Goal: Navigation & Orientation: Find specific page/section

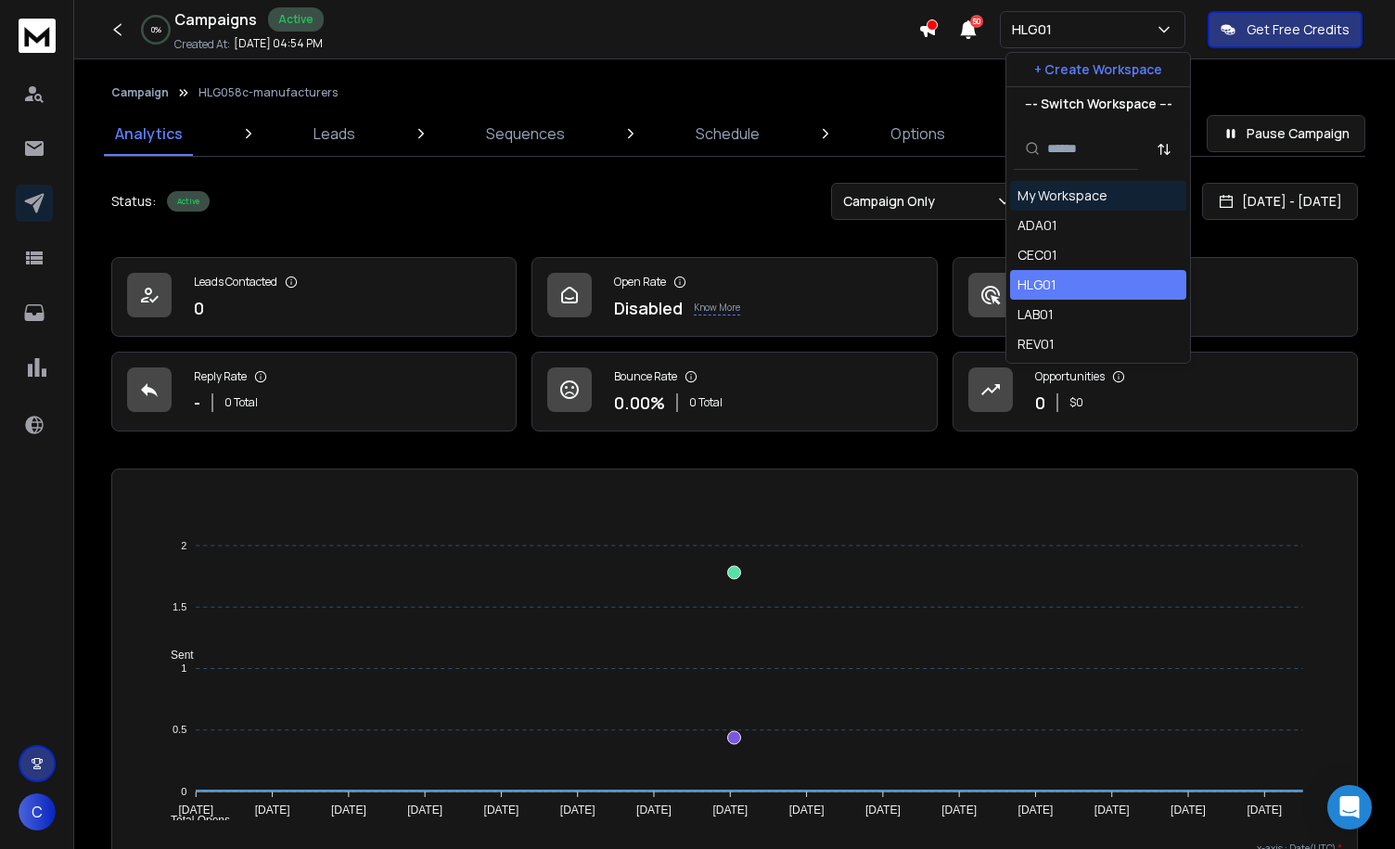
click at [1096, 196] on div "My Workspace" at bounding box center [1063, 195] width 90 height 19
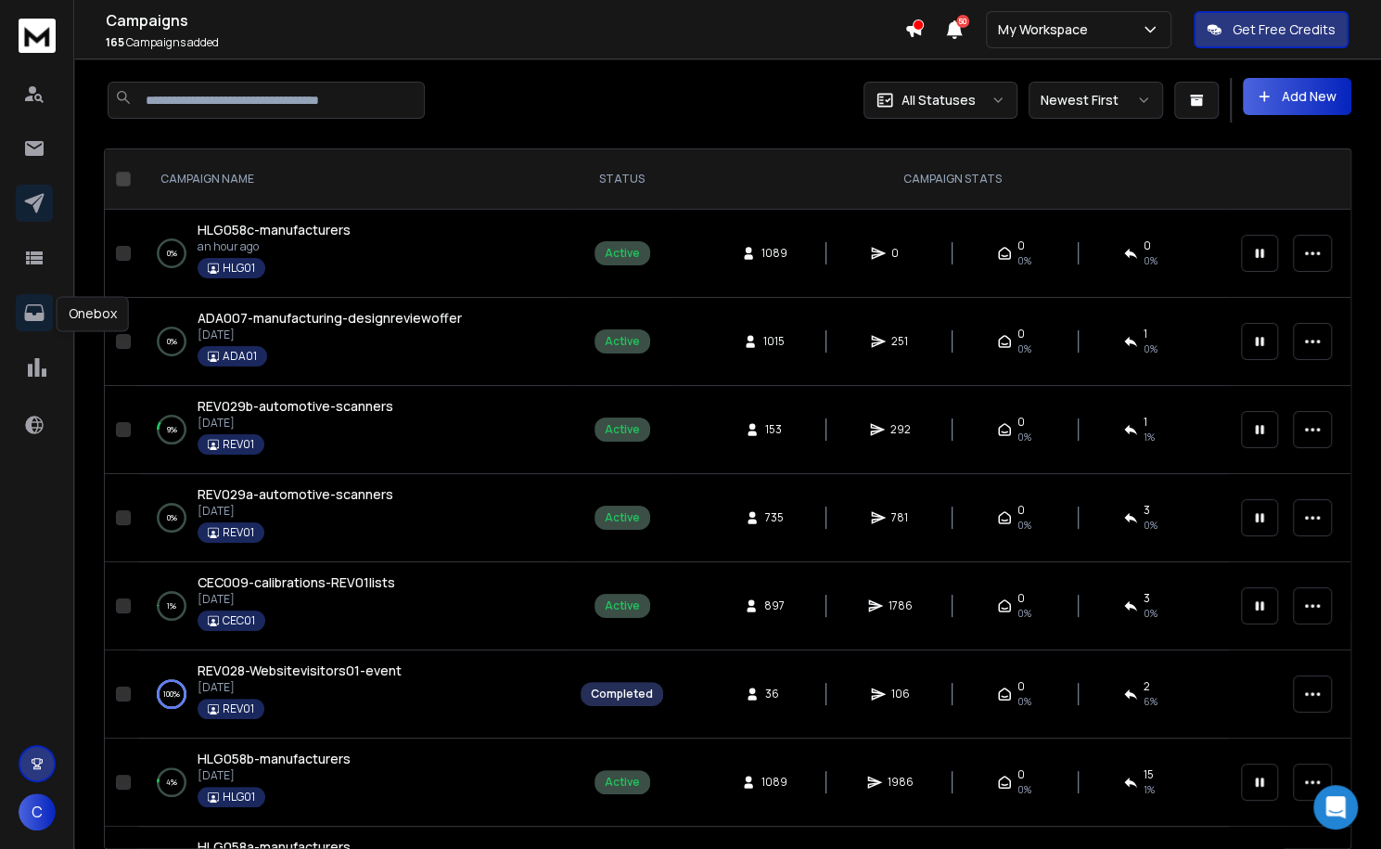
click at [33, 309] on icon at bounding box center [34, 312] width 22 height 22
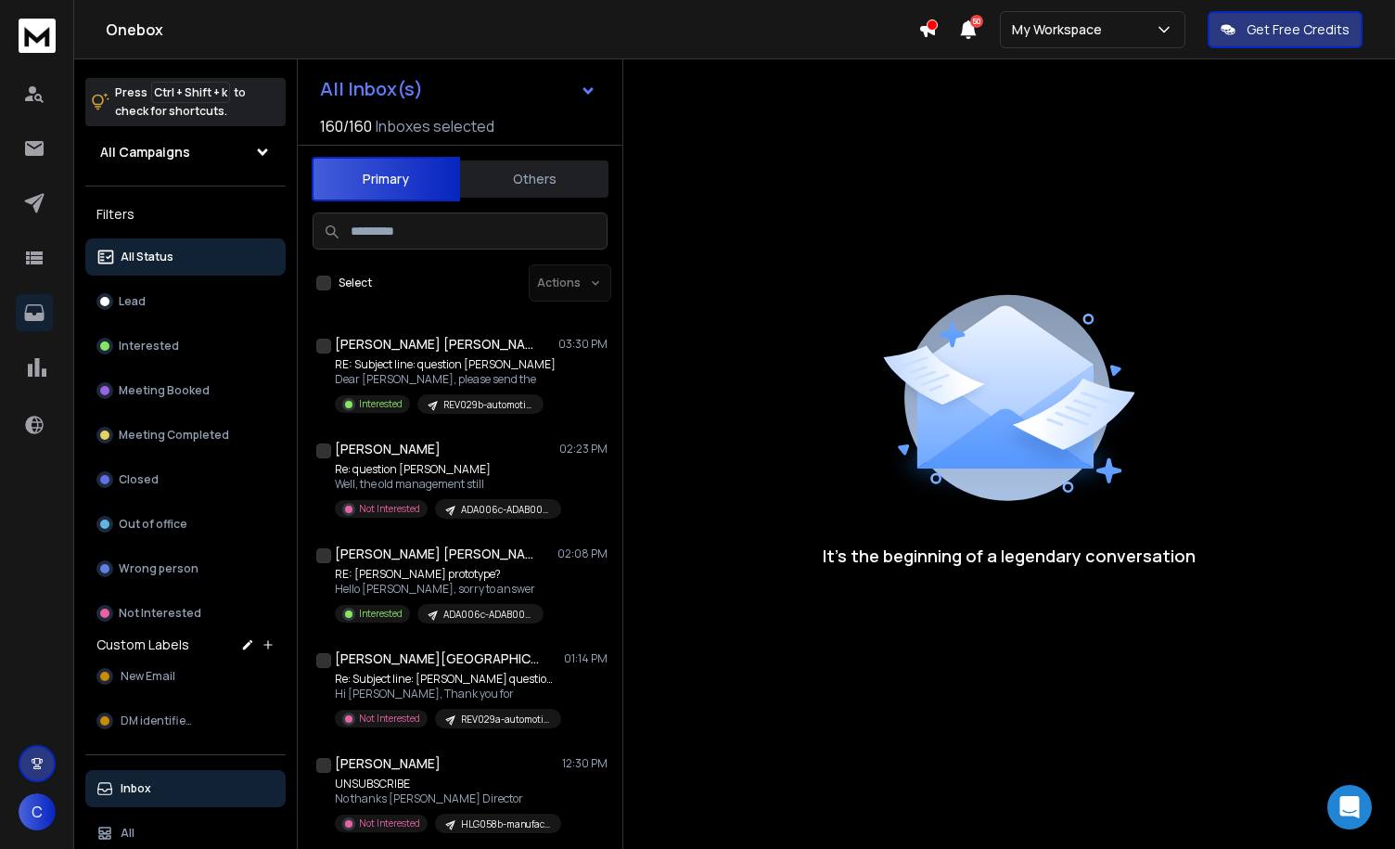
click at [503, 170] on button "Others" at bounding box center [534, 179] width 148 height 41
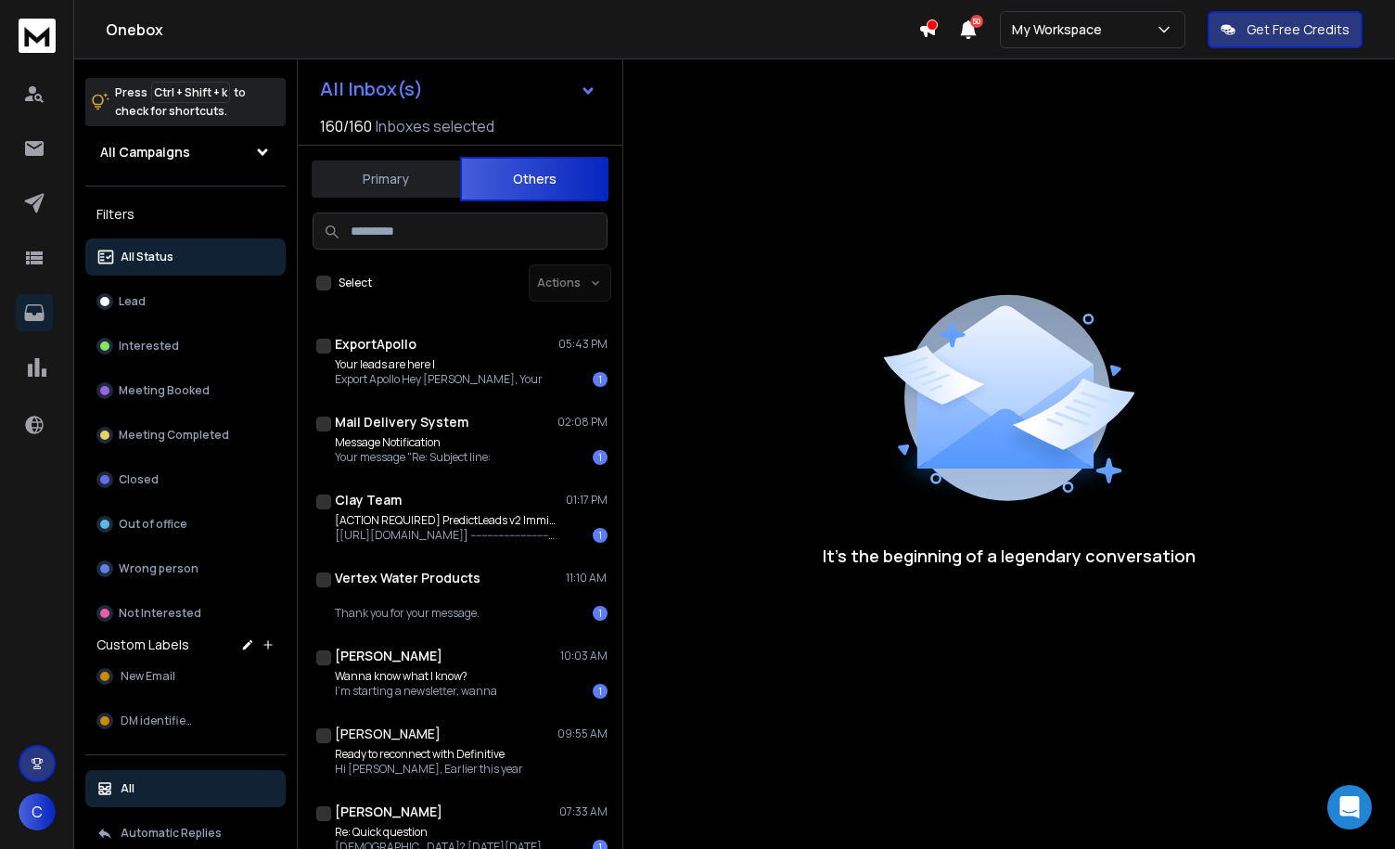
click at [436, 176] on button "Primary" at bounding box center [386, 179] width 148 height 41
